Goal: Task Accomplishment & Management: Manage account settings

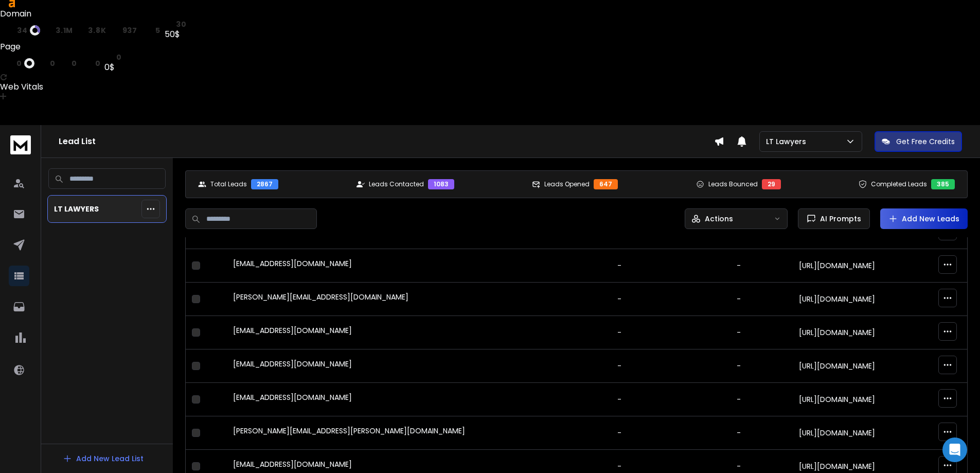
scroll to position [66325, 0]
click at [116, 344] on div "LT LAWYERS" at bounding box center [107, 376] width 132 height 362
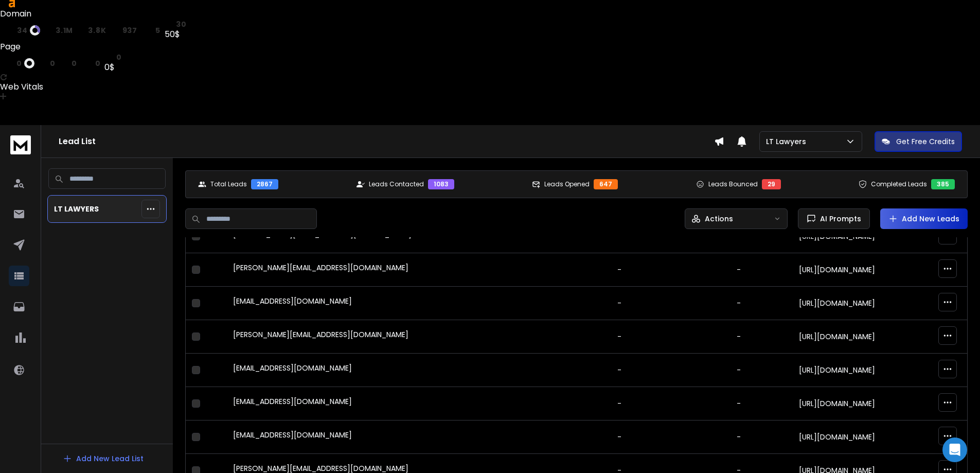
scroll to position [57211, 0]
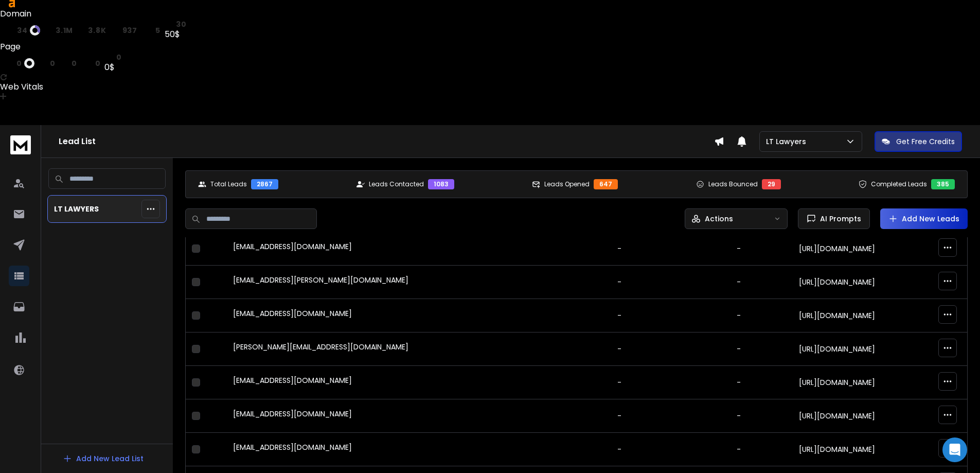
click at [116, 344] on div "LT LAWYERS" at bounding box center [107, 376] width 132 height 362
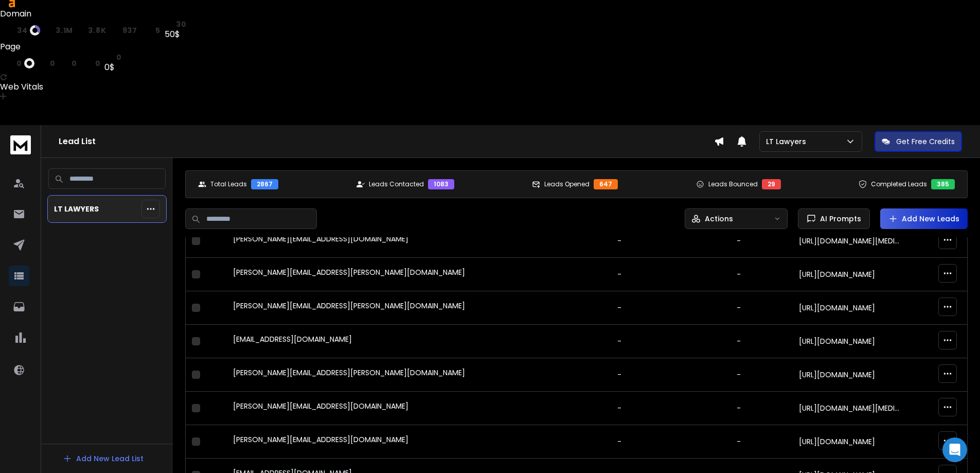
scroll to position [59638, 0]
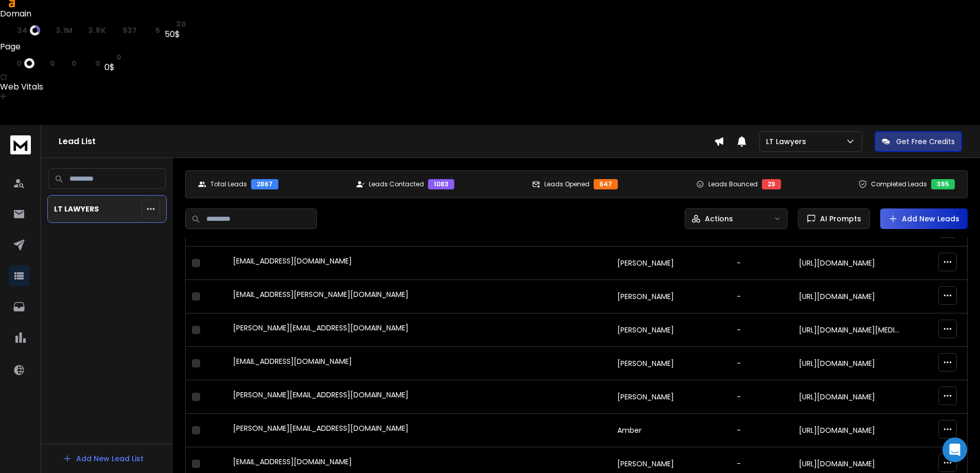
click at [116, 344] on div "LT LAWYERS" at bounding box center [107, 376] width 132 height 362
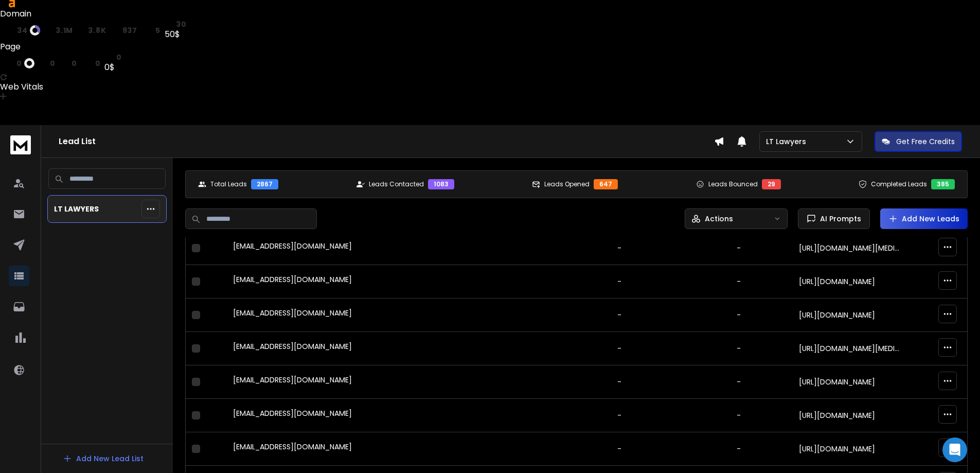
scroll to position [61580, 0]
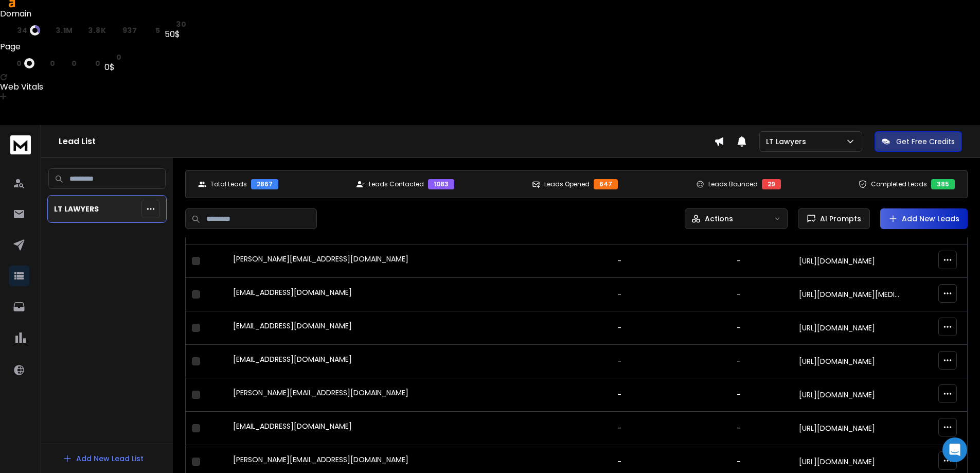
click at [116, 344] on div "LT LAWYERS" at bounding box center [107, 376] width 132 height 362
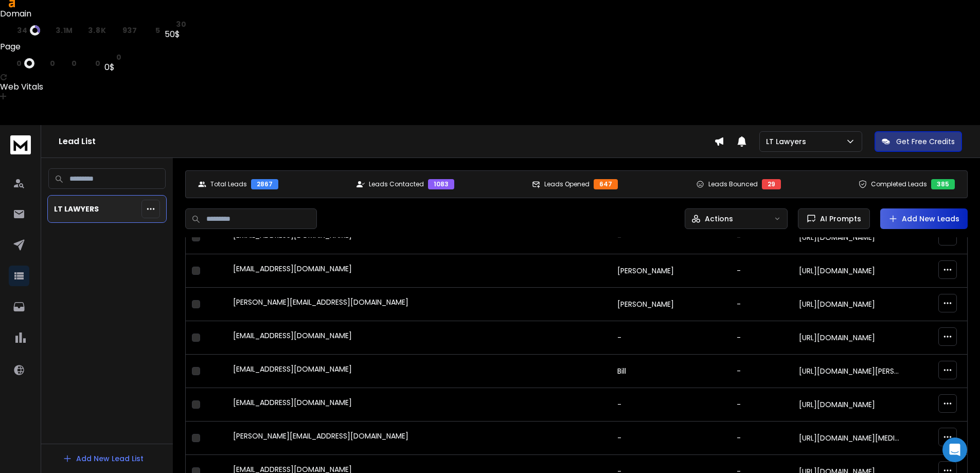
scroll to position [62550, 0]
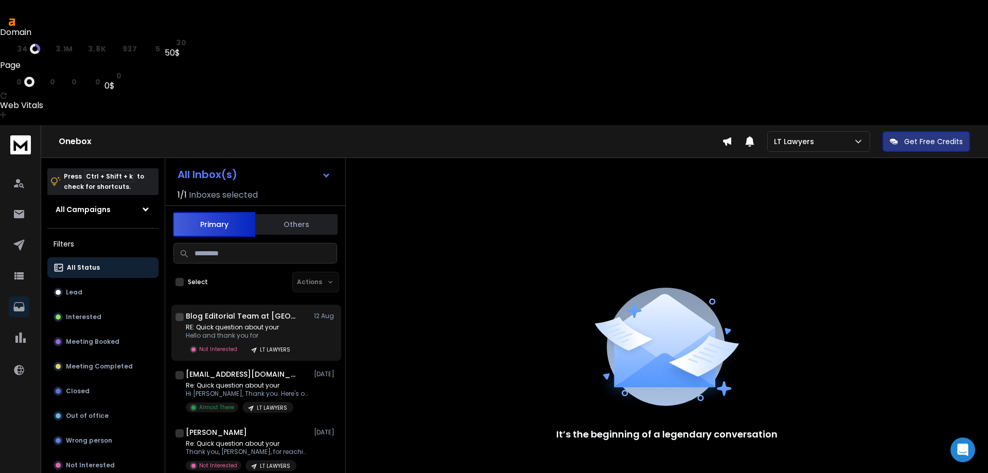
click at [277, 323] on p "RE: Quick question about your" at bounding box center [241, 327] width 111 height 8
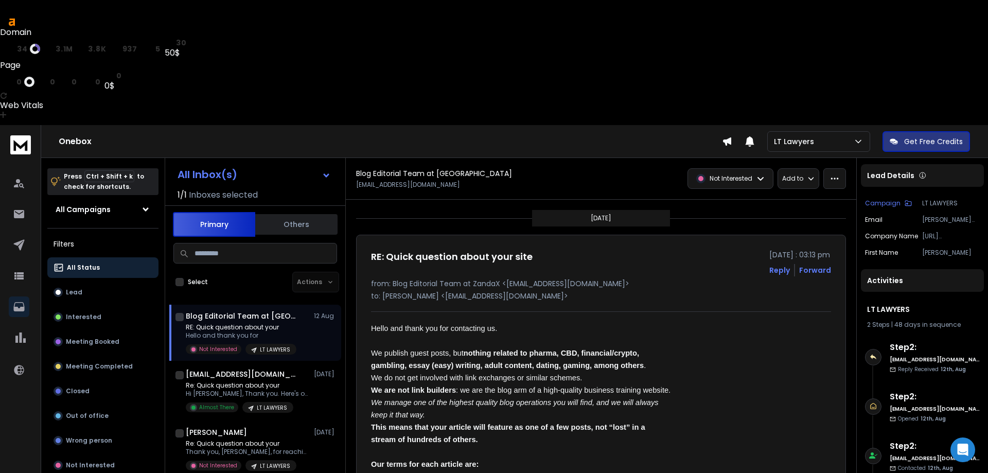
click at [633, 168] on div "Not Interested Add to" at bounding box center [725, 178] width 242 height 21
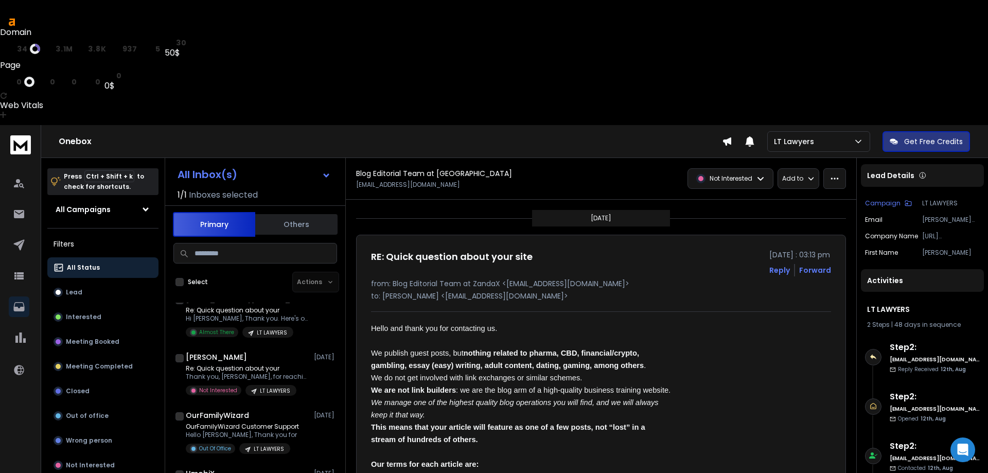
scroll to position [77, 0]
click at [25, 344] on div "H" at bounding box center [20, 361] width 41 height 473
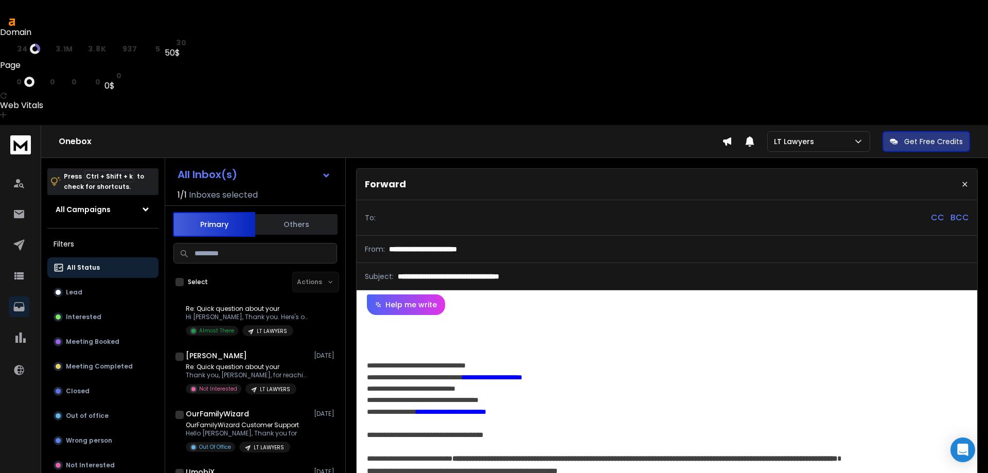
click at [963, 182] on icon at bounding box center [964, 184] width 5 height 5
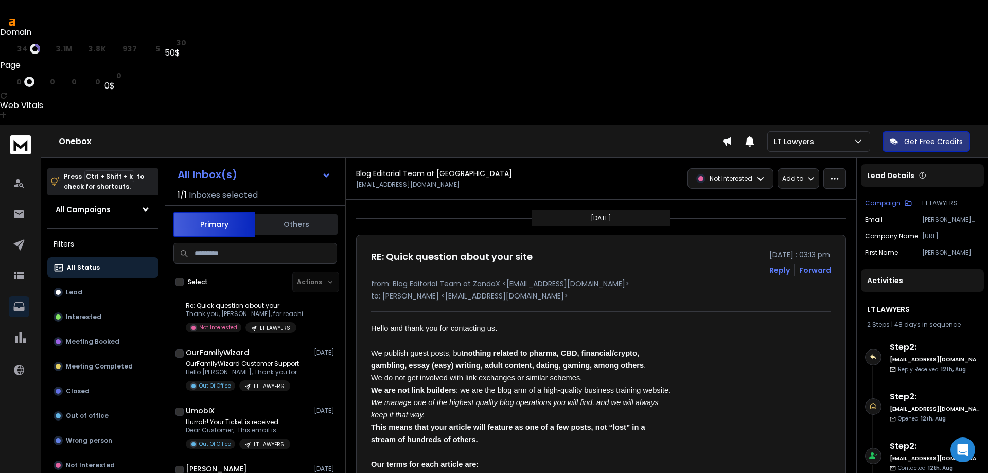
scroll to position [143, 0]
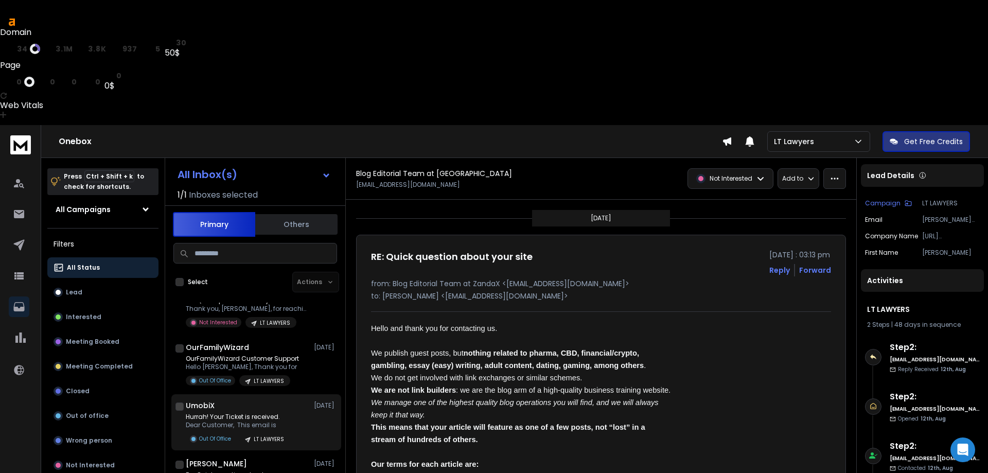
click at [261, 435] on p "LT LAWYERS" at bounding box center [269, 439] width 30 height 8
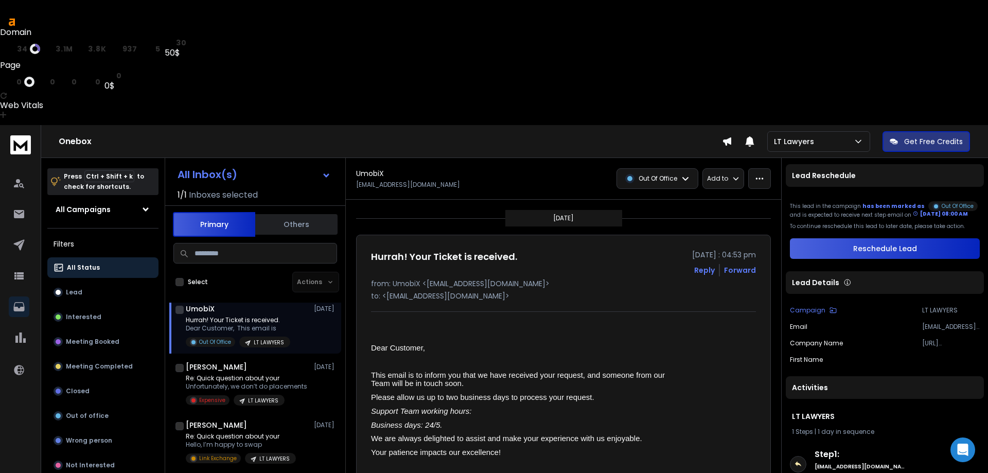
scroll to position [242, 0]
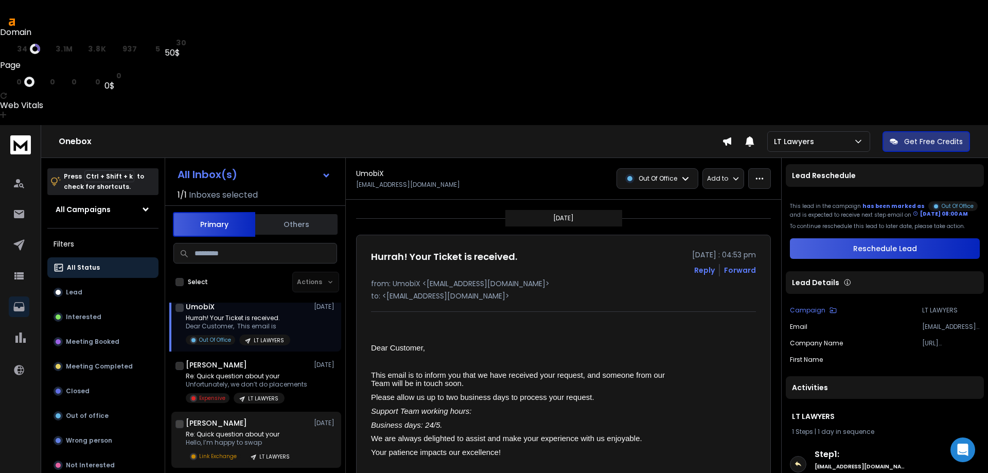
click at [250, 452] on icon at bounding box center [254, 456] width 9 height 9
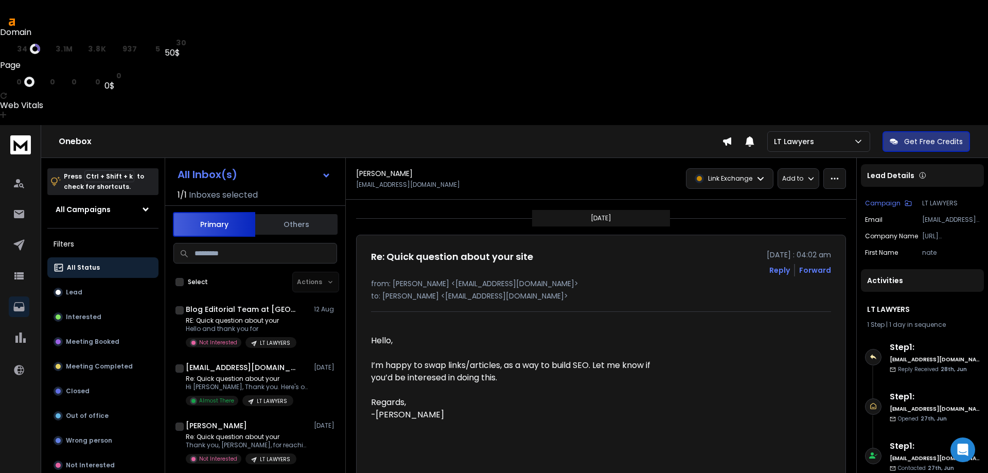
scroll to position [0, 0]
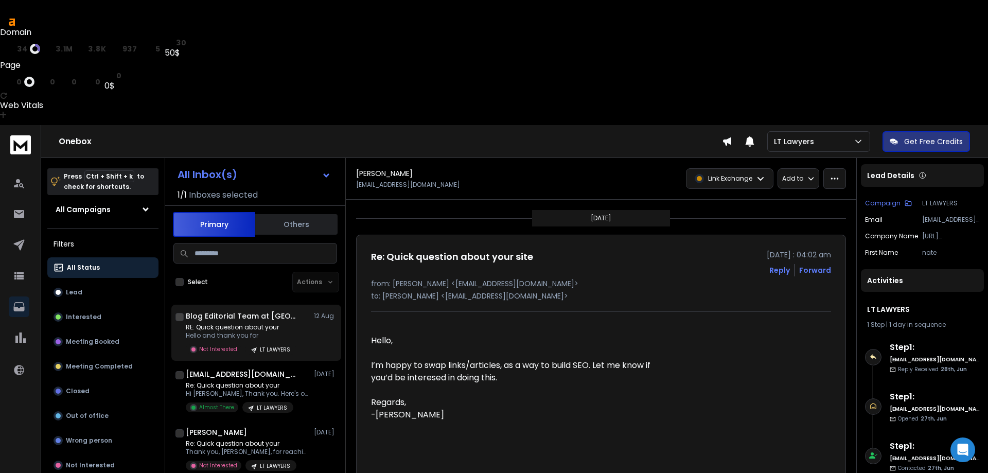
click at [277, 323] on p "RE: Quick question about your" at bounding box center [241, 327] width 111 height 8
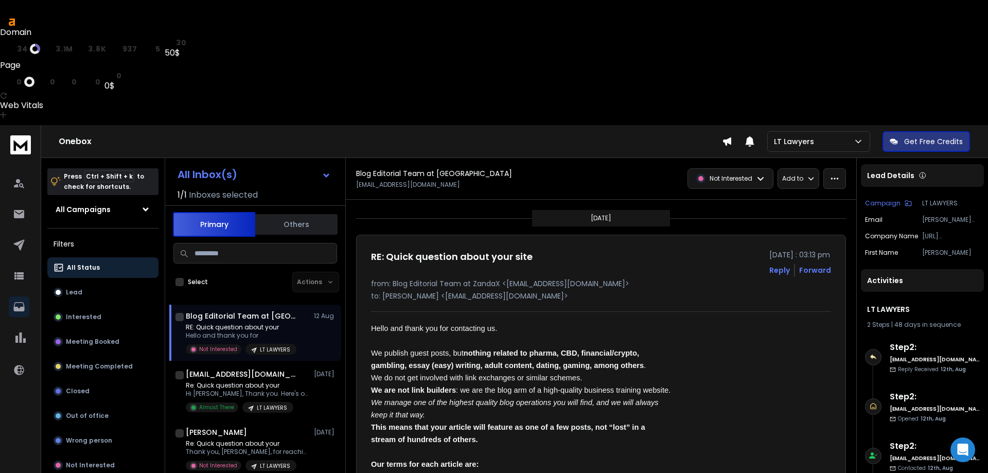
click at [633, 168] on div "Not Interested Add to" at bounding box center [725, 178] width 242 height 21
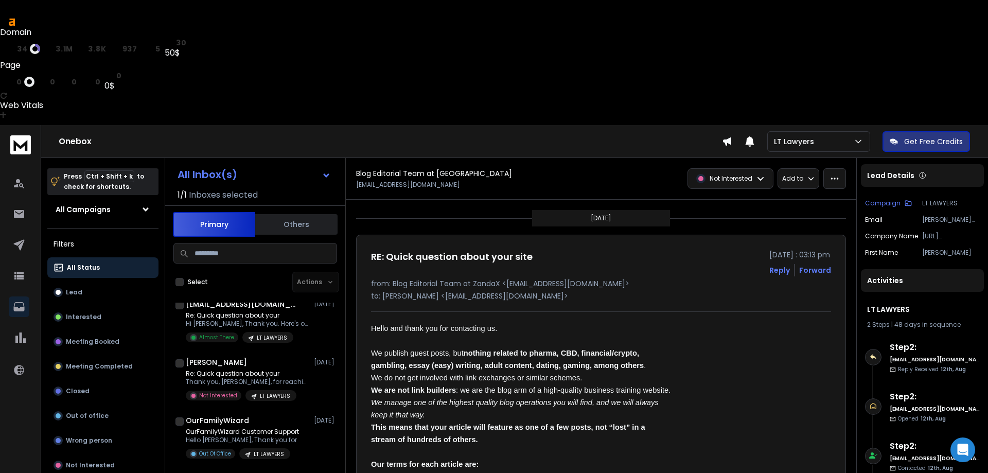
scroll to position [77, 0]
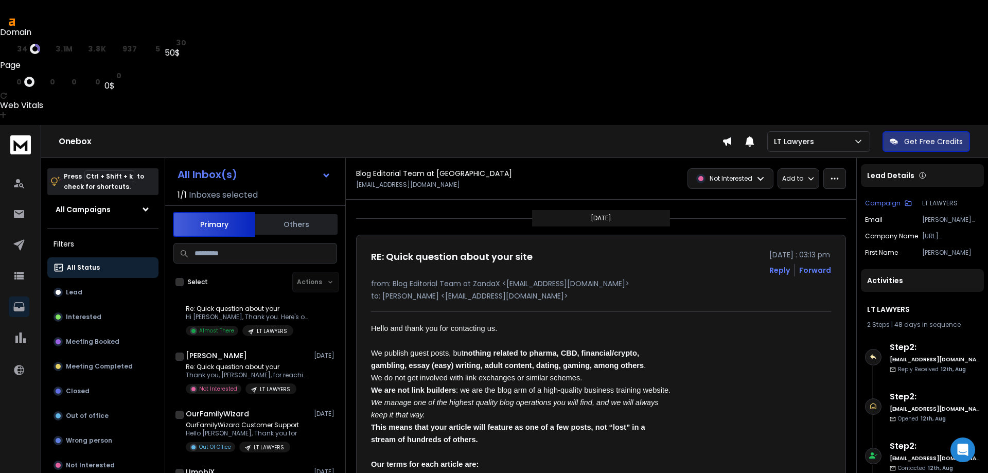
click at [25, 344] on div "H" at bounding box center [20, 361] width 41 height 473
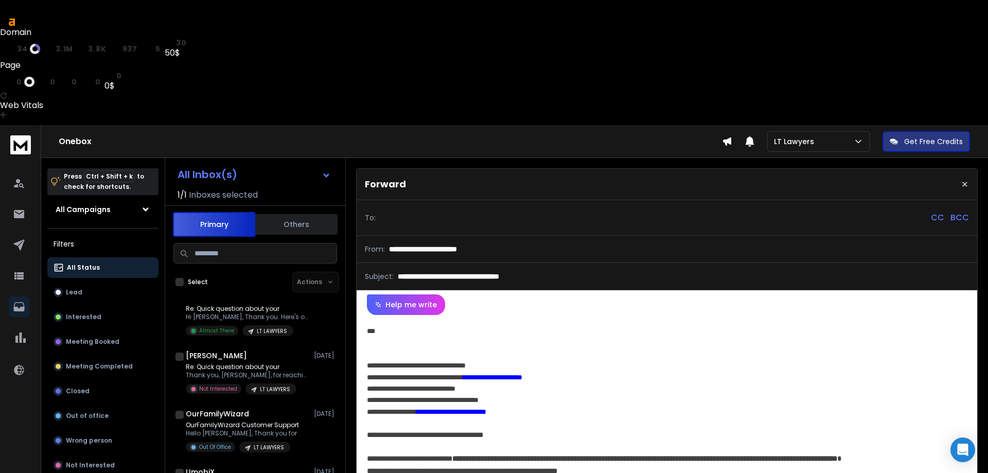
click at [963, 182] on icon at bounding box center [964, 184] width 5 height 5
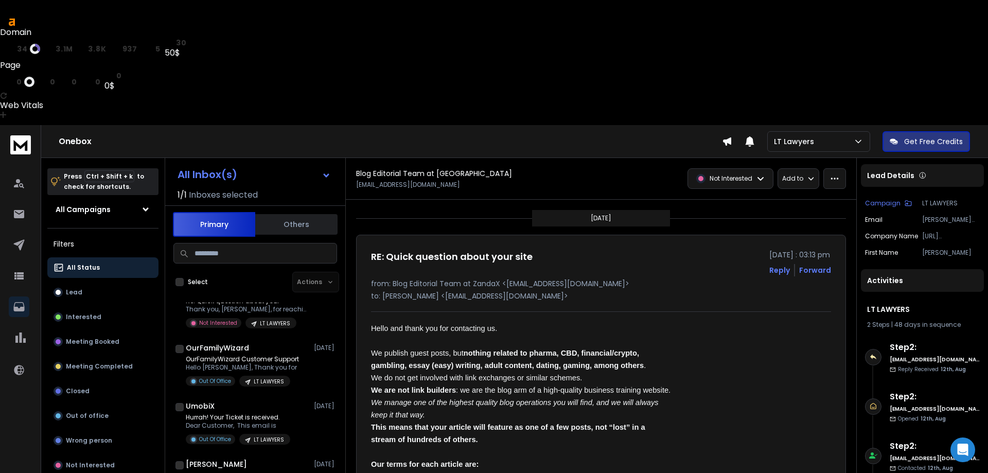
scroll to position [143, 0]
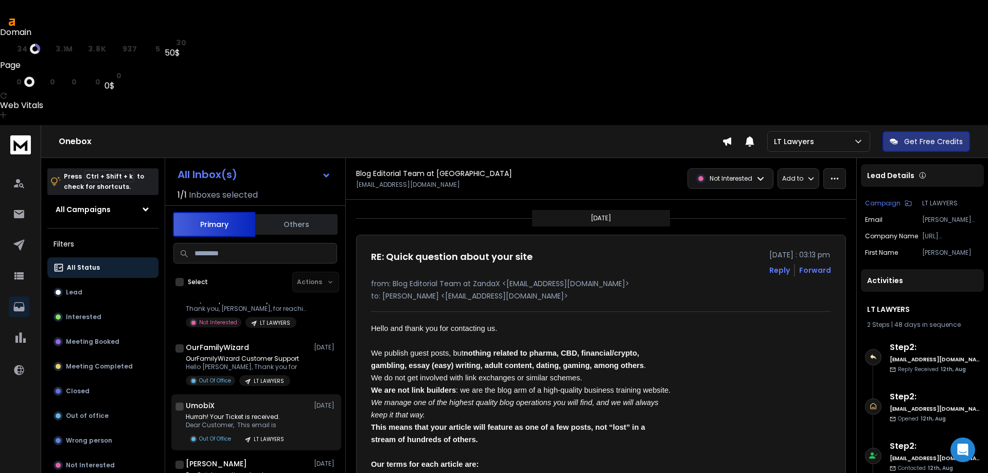
click at [261, 435] on p "LT LAWYERS" at bounding box center [269, 439] width 30 height 8
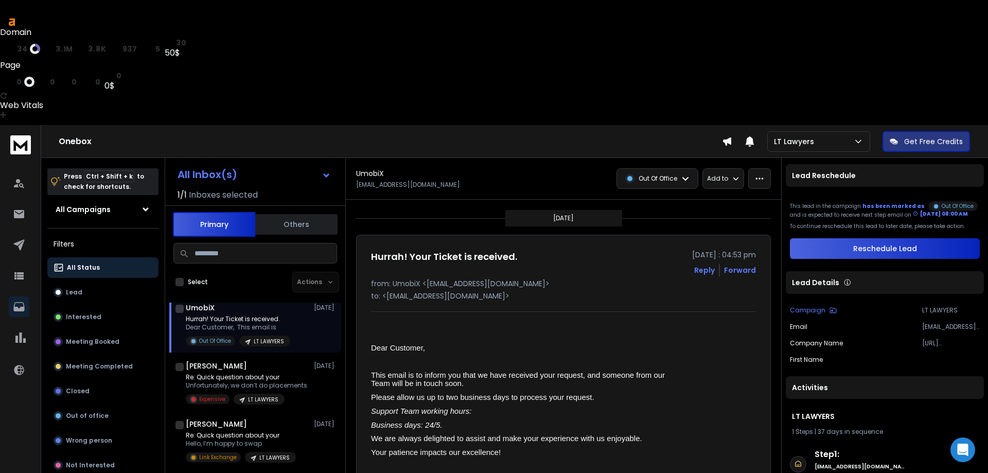
scroll to position [241, 0]
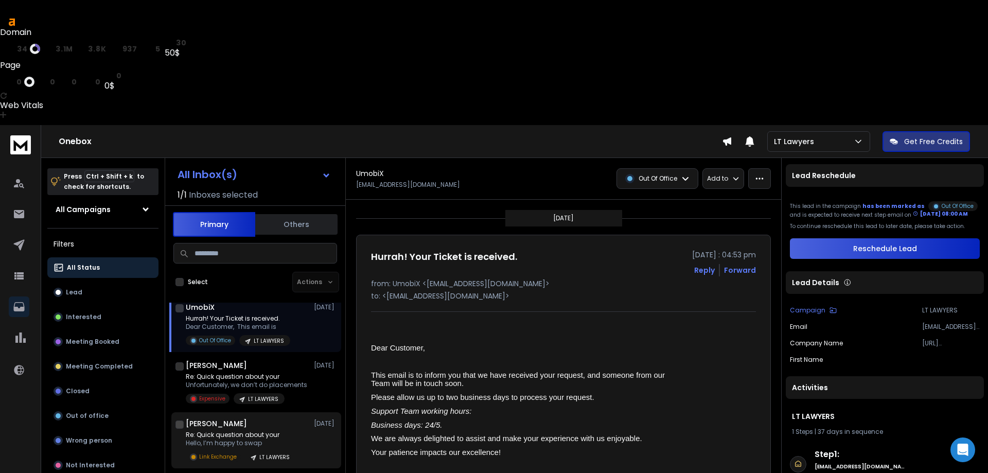
click at [250, 452] on icon at bounding box center [254, 456] width 9 height 9
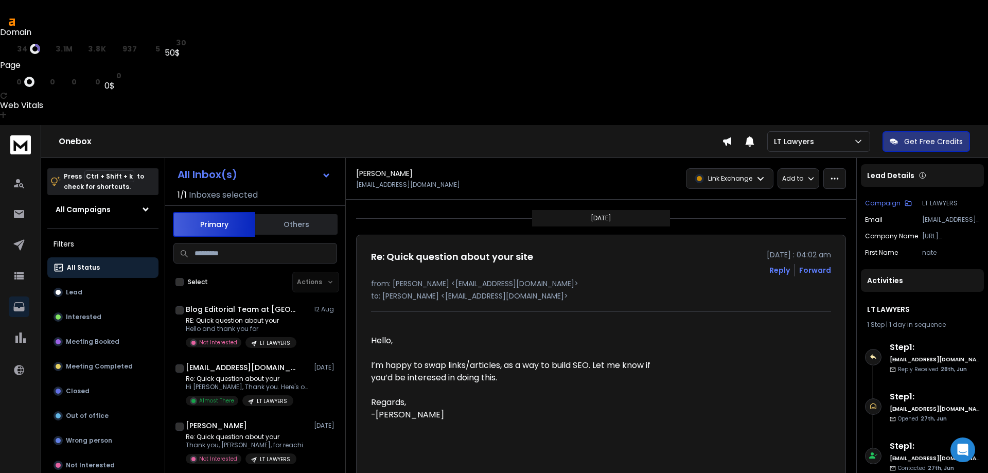
scroll to position [0, 0]
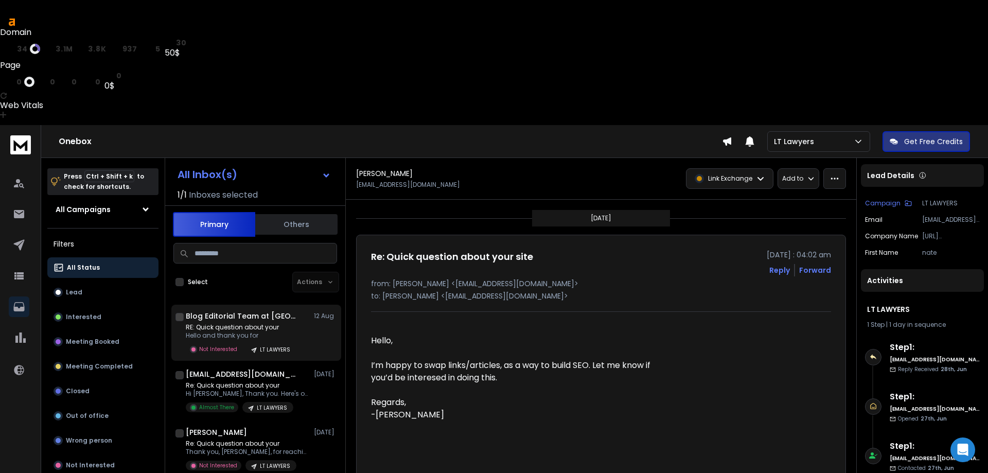
click at [277, 323] on p "RE: Quick question about your" at bounding box center [241, 327] width 111 height 8
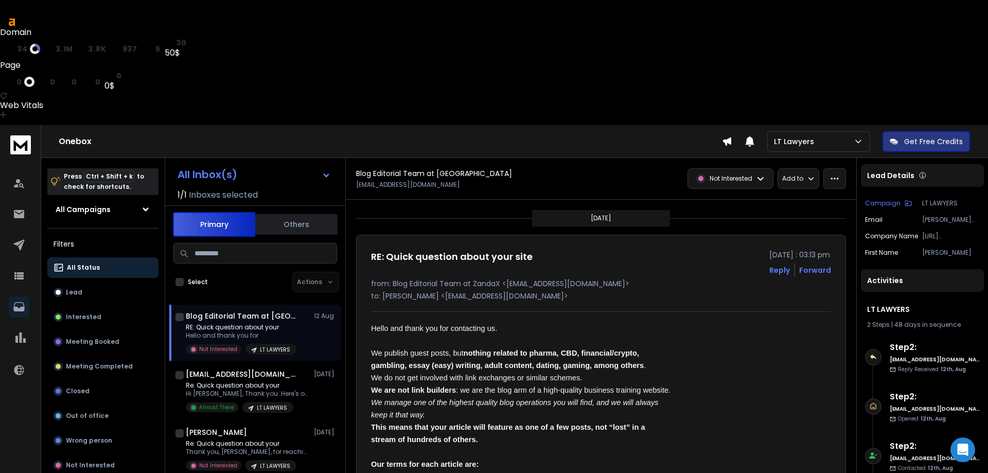
click at [633, 168] on div "Not Interested Add to" at bounding box center [725, 178] width 242 height 21
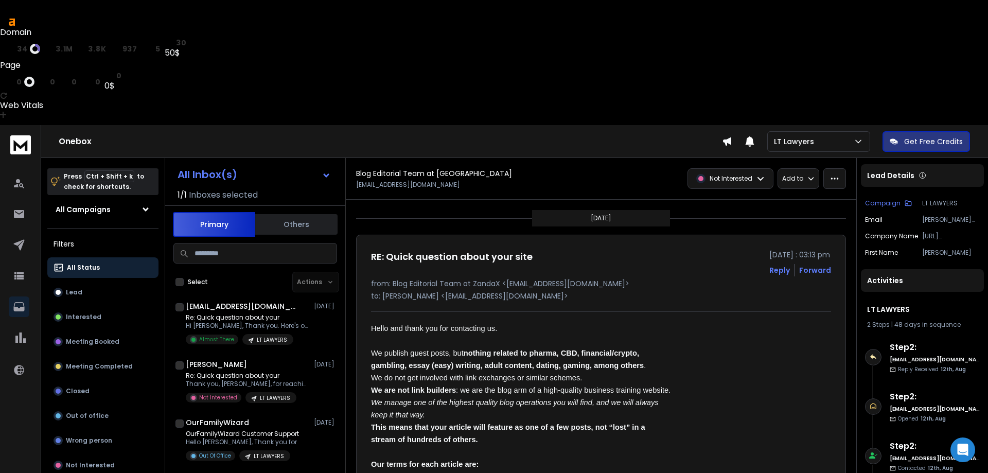
scroll to position [77, 0]
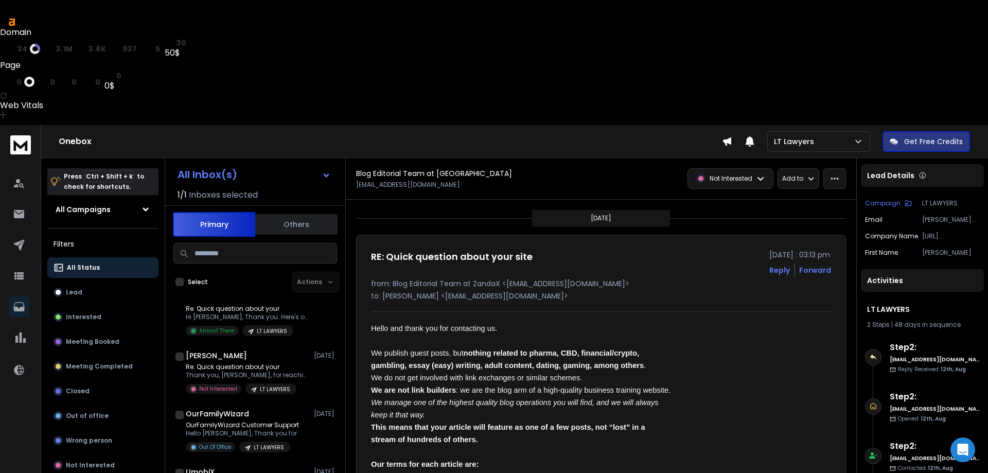
click at [25, 344] on div "H" at bounding box center [20, 361] width 41 height 473
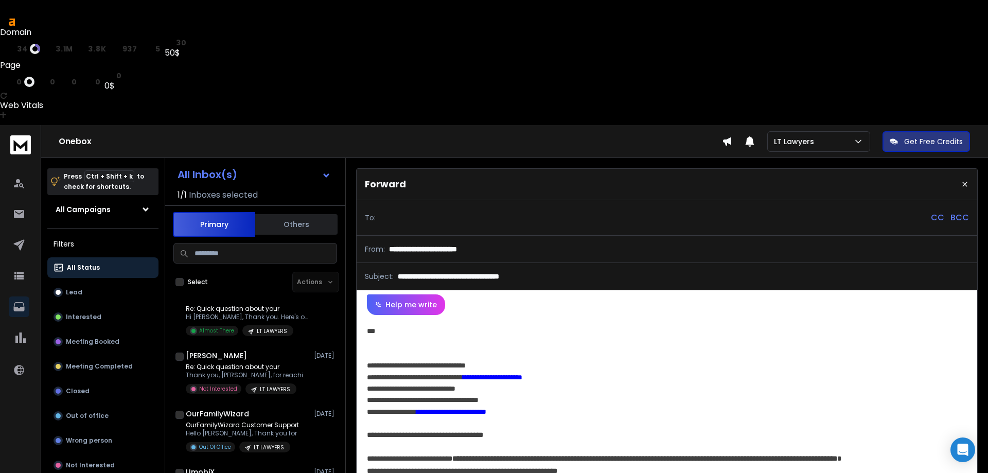
click at [963, 182] on icon at bounding box center [964, 184] width 5 height 5
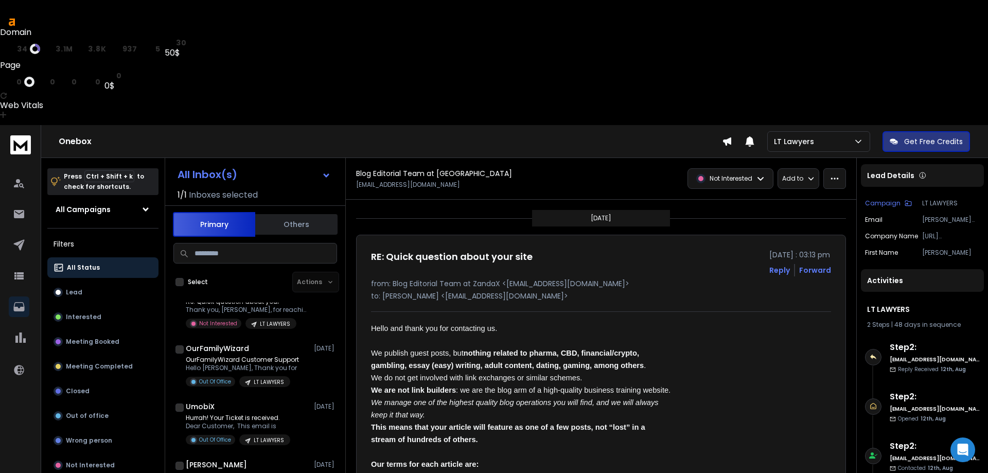
scroll to position [143, 0]
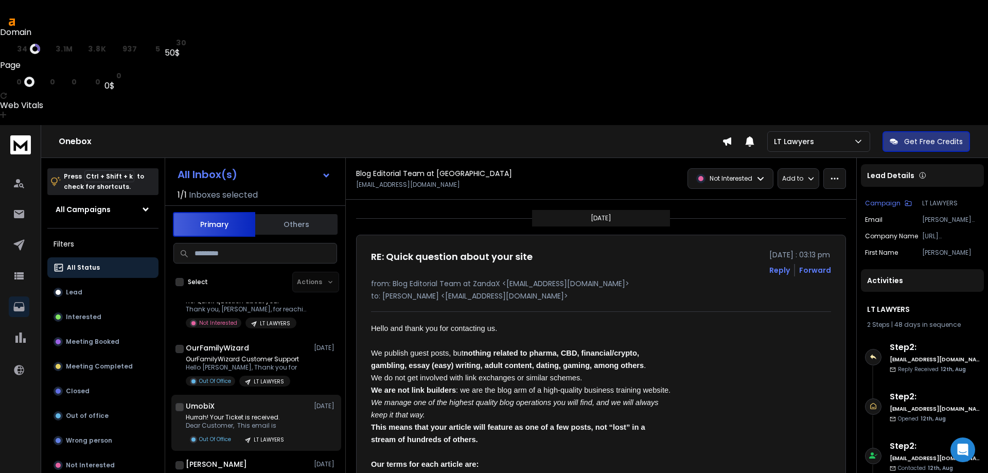
click at [261, 436] on p "LT LAWYERS" at bounding box center [269, 440] width 30 height 8
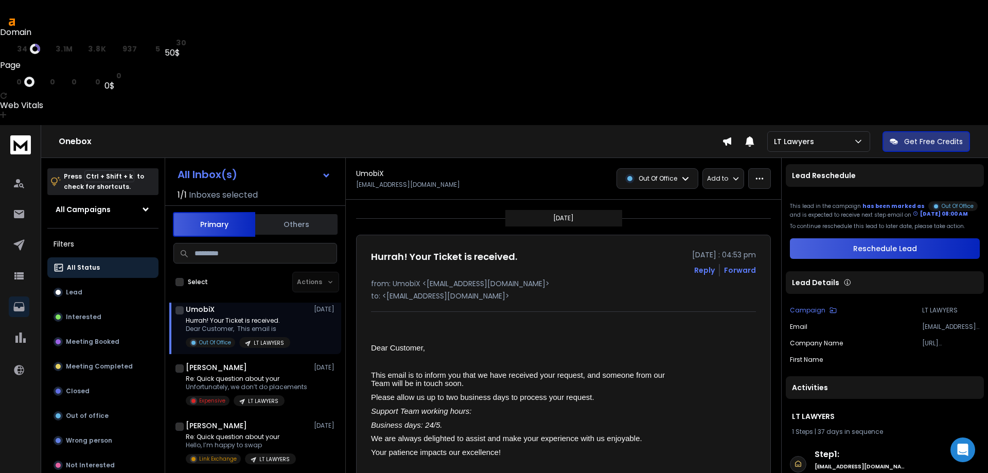
scroll to position [241, 0]
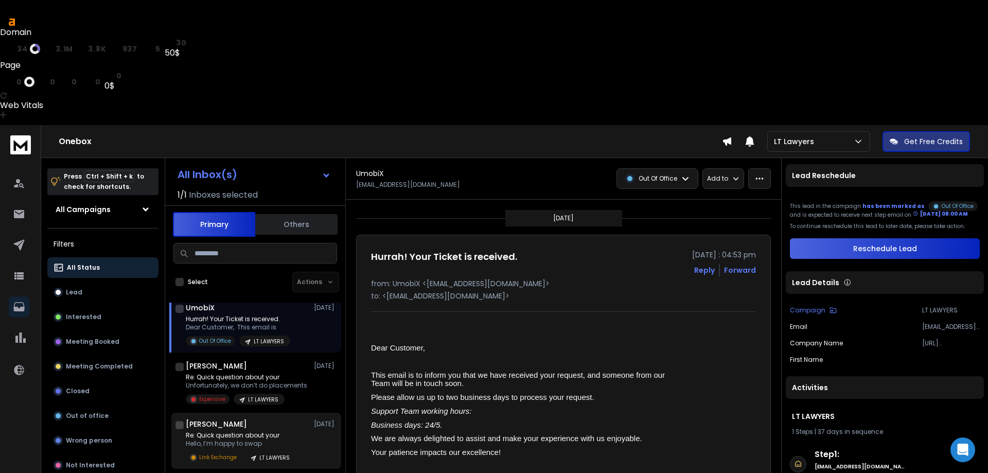
click at [250, 453] on icon at bounding box center [254, 457] width 9 height 9
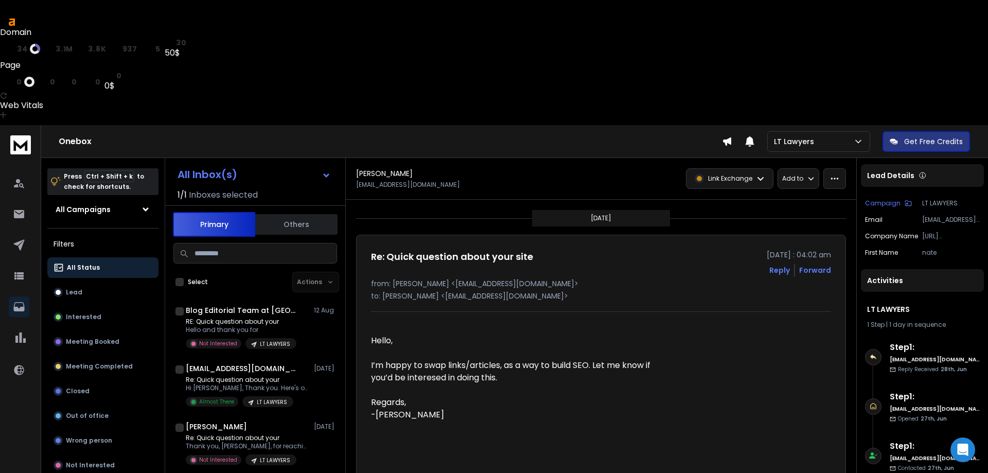
scroll to position [0, 0]
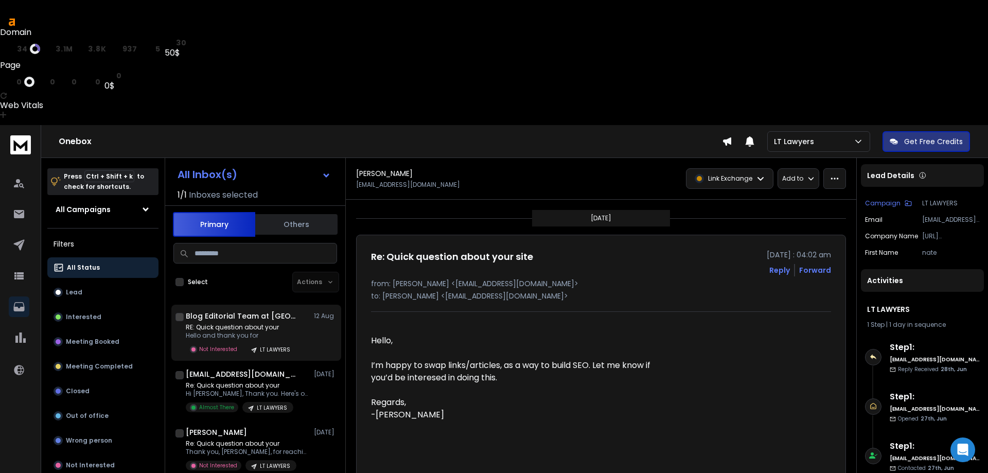
click at [277, 323] on p "RE: Quick question about your" at bounding box center [241, 327] width 111 height 8
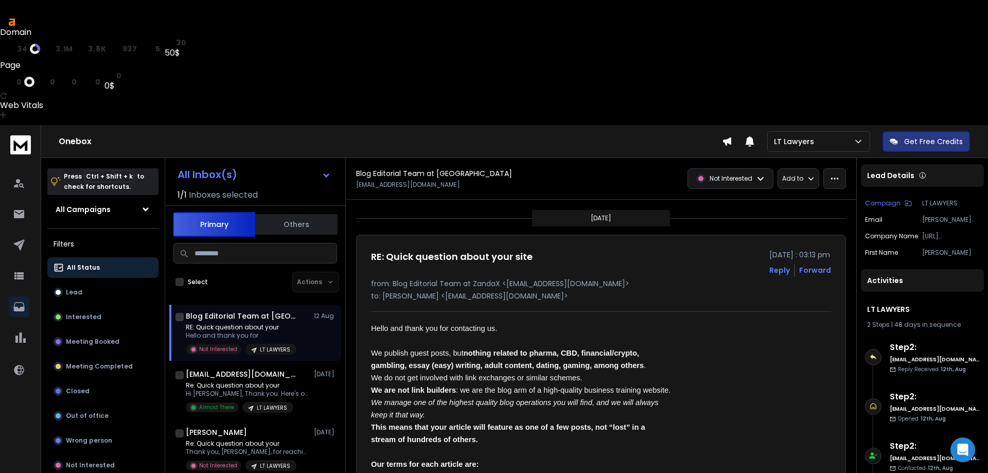
drag, startPoint x: 279, startPoint y: 226, endPoint x: 444, endPoint y: 110, distance: 201.6
click at [444, 210] on div "1 days ago" at bounding box center [601, 218] width 490 height 16
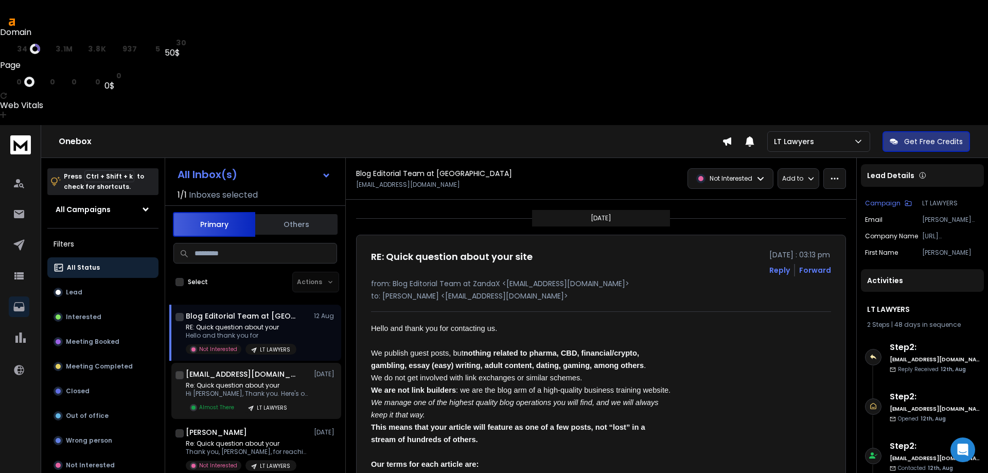
click at [243, 369] on h1 "[EMAIL_ADDRESS][DOMAIN_NAME]" at bounding box center [242, 374] width 113 height 10
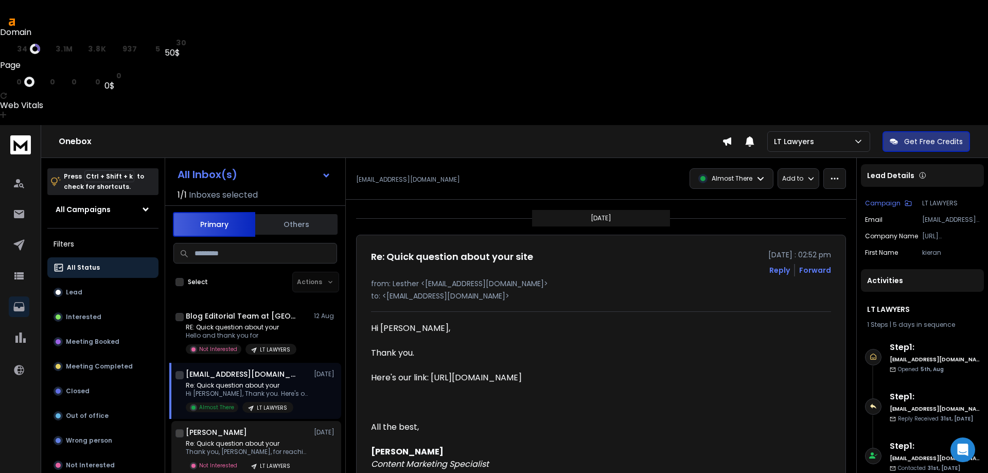
click at [243, 427] on h1 "Jennifer Williams" at bounding box center [216, 432] width 61 height 10
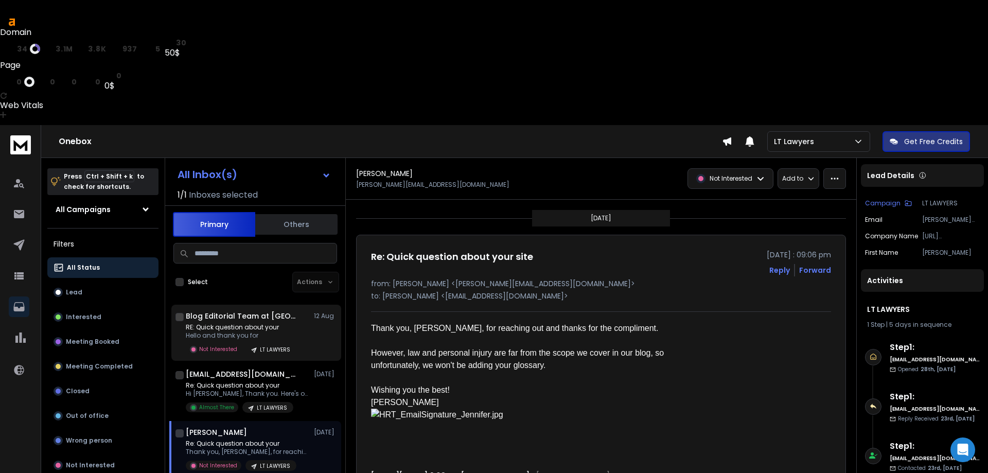
click at [239, 311] on div "Blog Editorial Team at ZandaX 12 Aug RE: Quick question about your Hello and th…" at bounding box center [261, 333] width 151 height 44
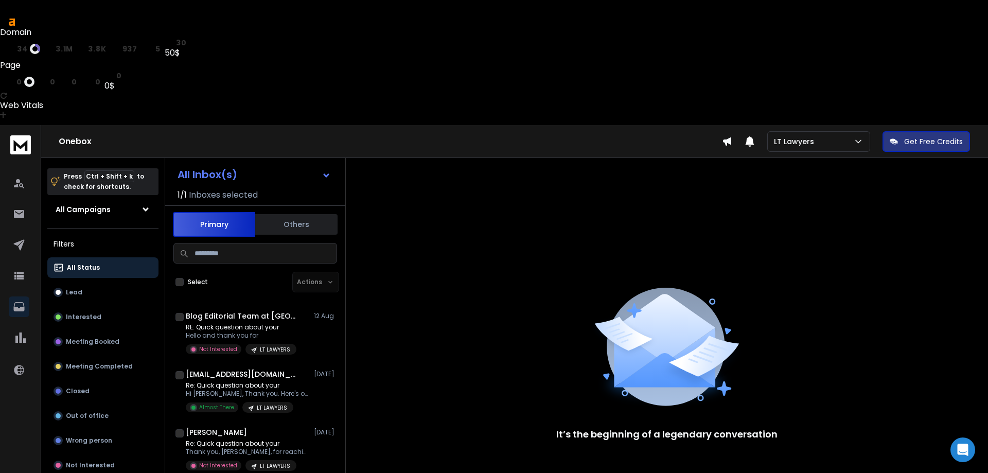
click at [300, 213] on button "Others" at bounding box center [296, 224] width 82 height 23
